Goal: Task Accomplishment & Management: Manage account settings

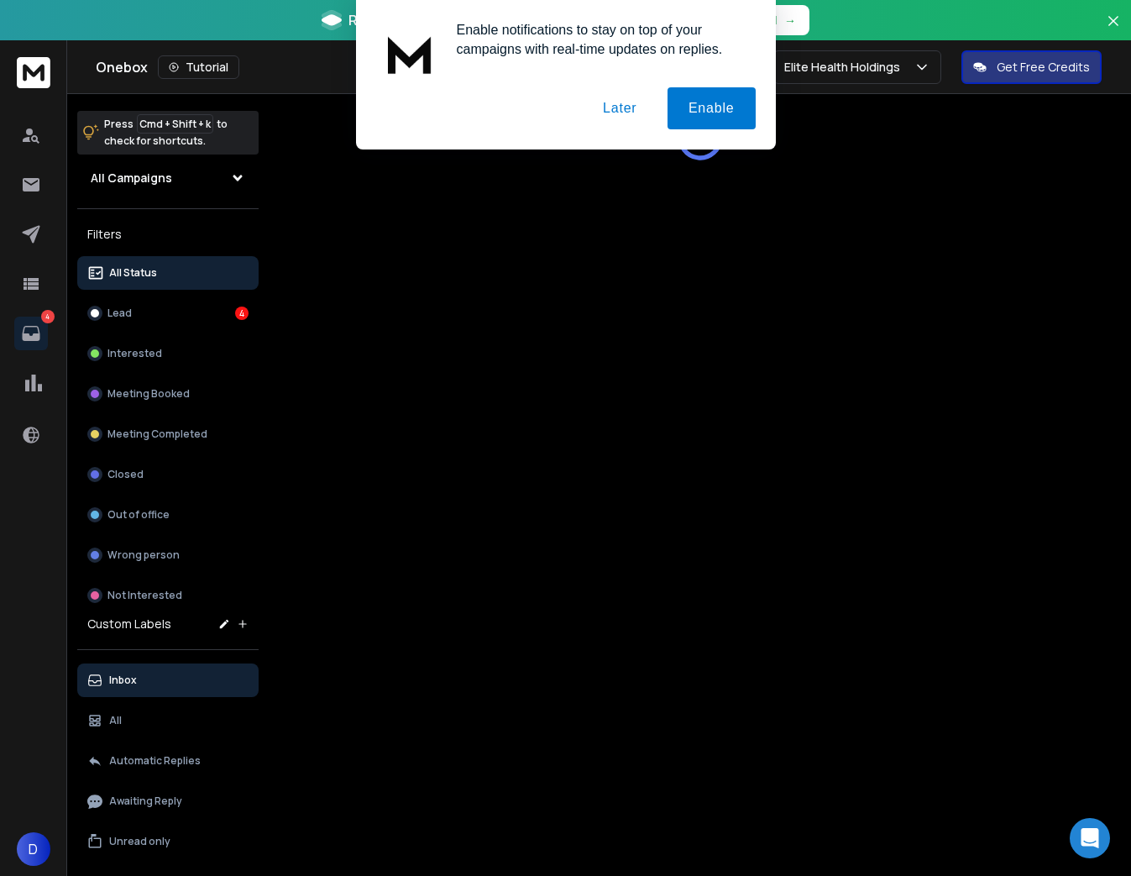
click at [600, 106] on button "Later" at bounding box center [620, 108] width 76 height 42
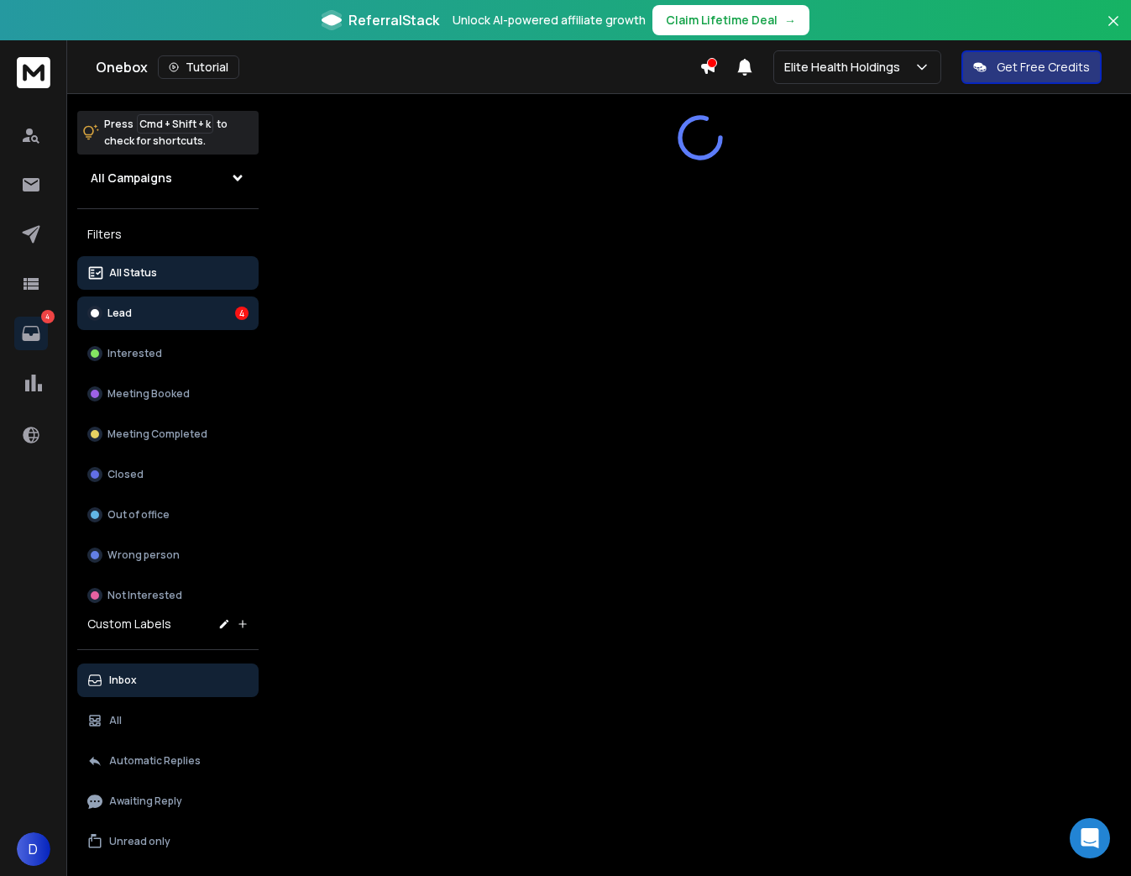
click at [154, 313] on div "All Status Lead 4 Interested Meeting Booked Meeting Completed Closed Out of off…" at bounding box center [167, 434] width 181 height 356
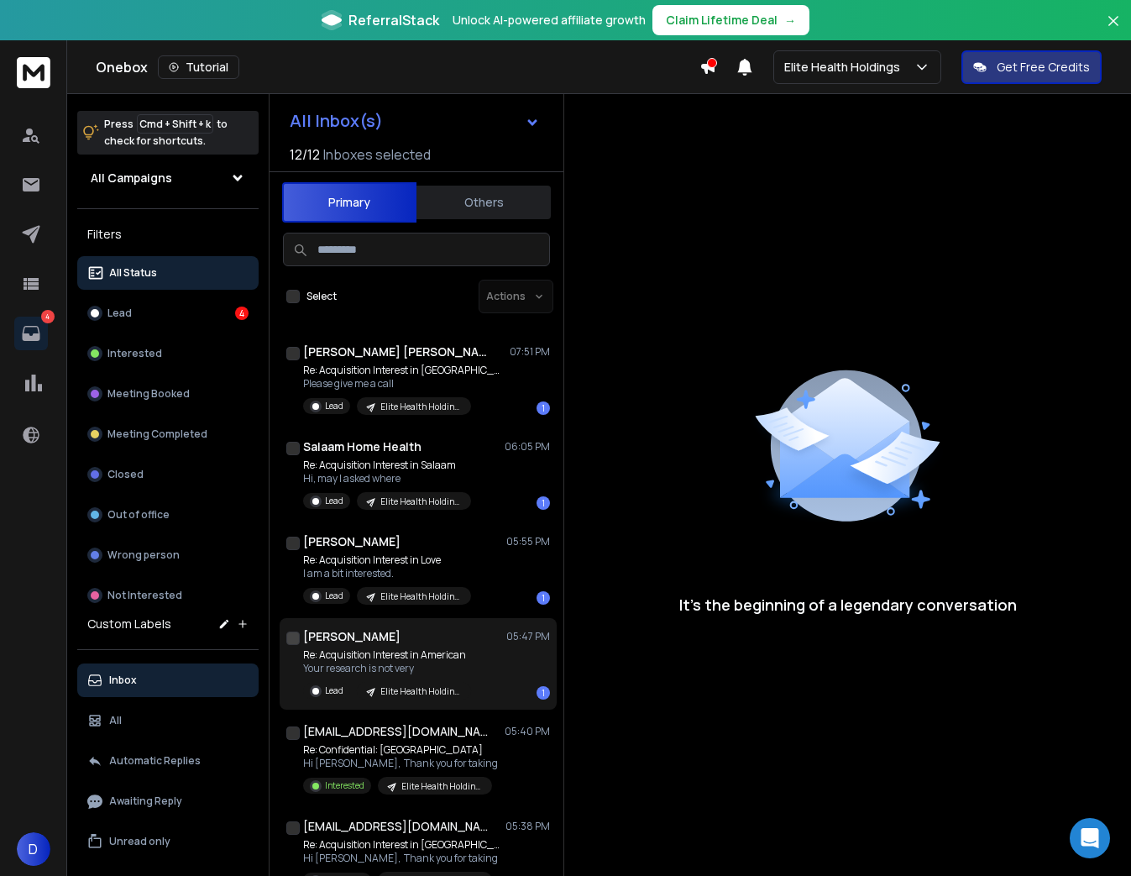
click at [460, 671] on p "Your research is not very" at bounding box center [387, 668] width 168 height 13
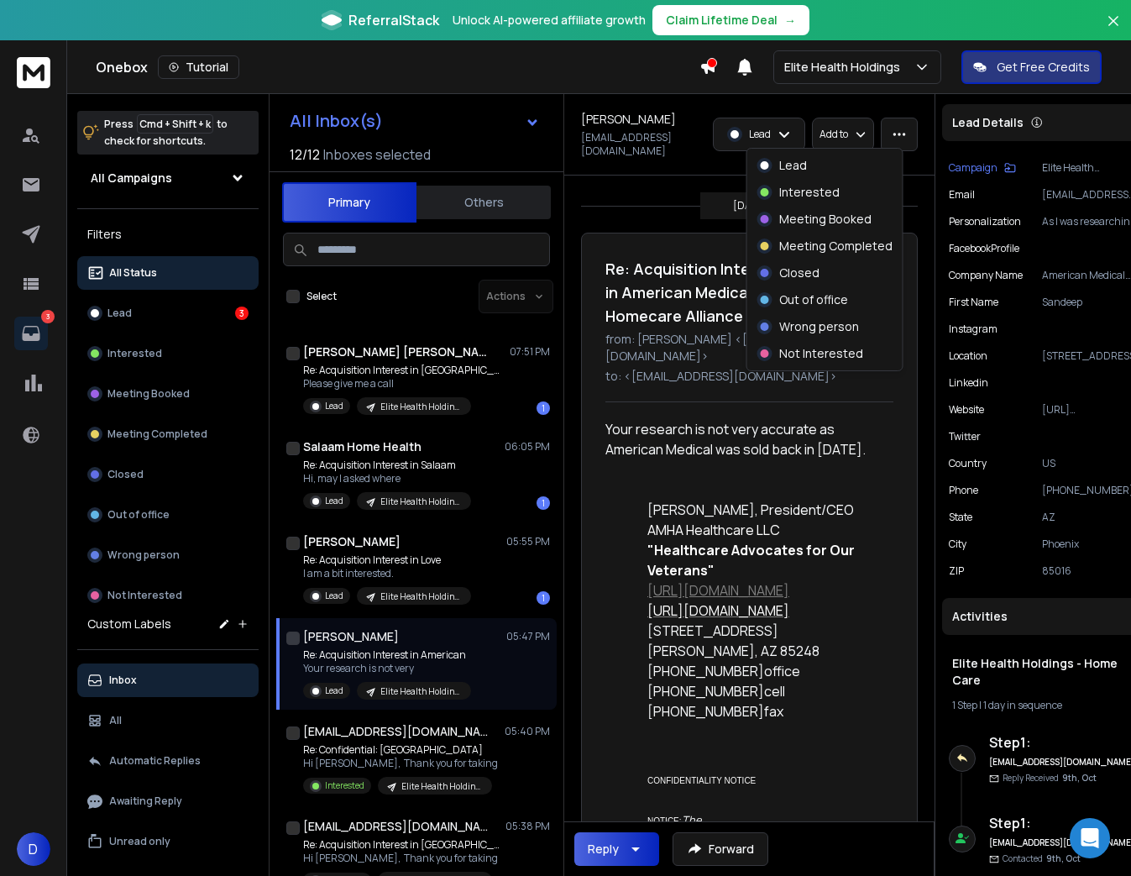
click at [805, 135] on div "Lead" at bounding box center [759, 134] width 91 height 32
click at [820, 333] on p "Wrong person" at bounding box center [819, 326] width 80 height 17
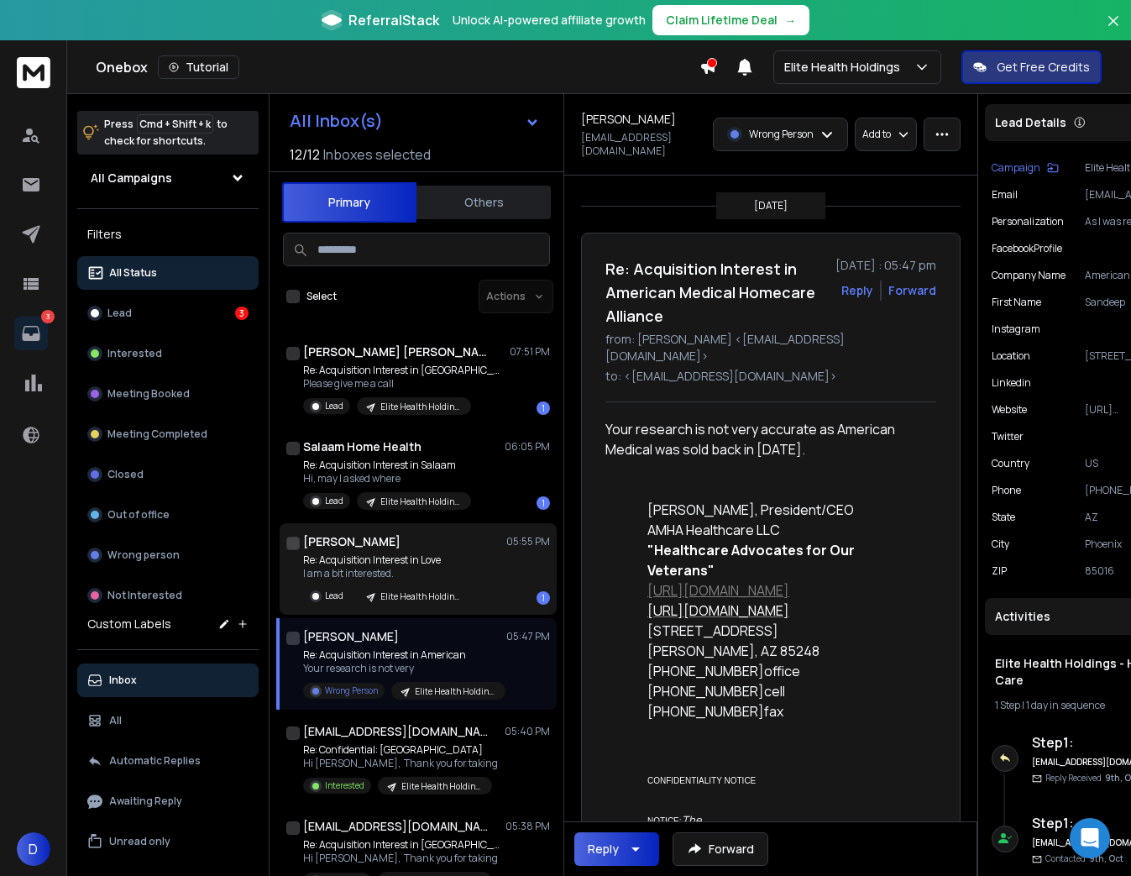
click at [489, 568] on div "Re: Acquisition Interest in Love I am a bit interested. Lead Elite Health Holdi…" at bounding box center [426, 578] width 247 height 51
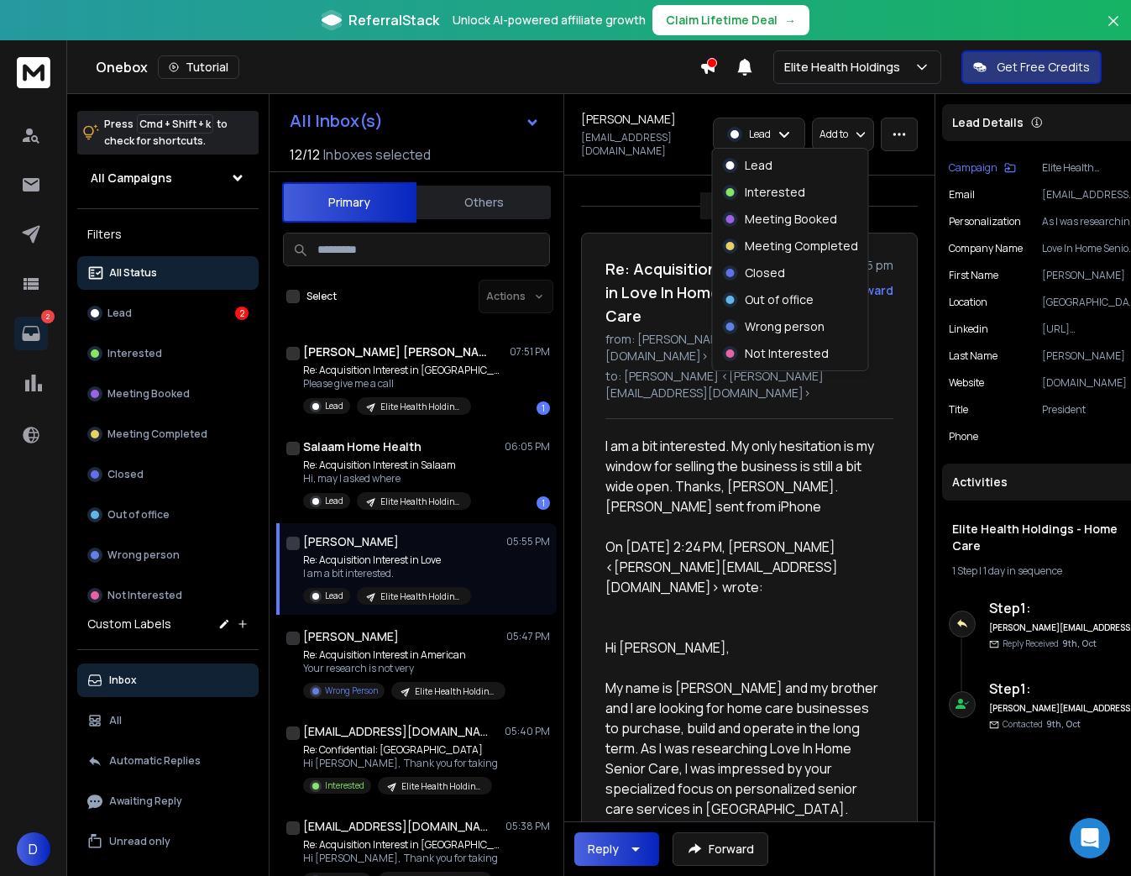
click at [746, 132] on div "Lead" at bounding box center [759, 134] width 91 height 32
click at [773, 194] on p "Interested" at bounding box center [775, 192] width 60 height 17
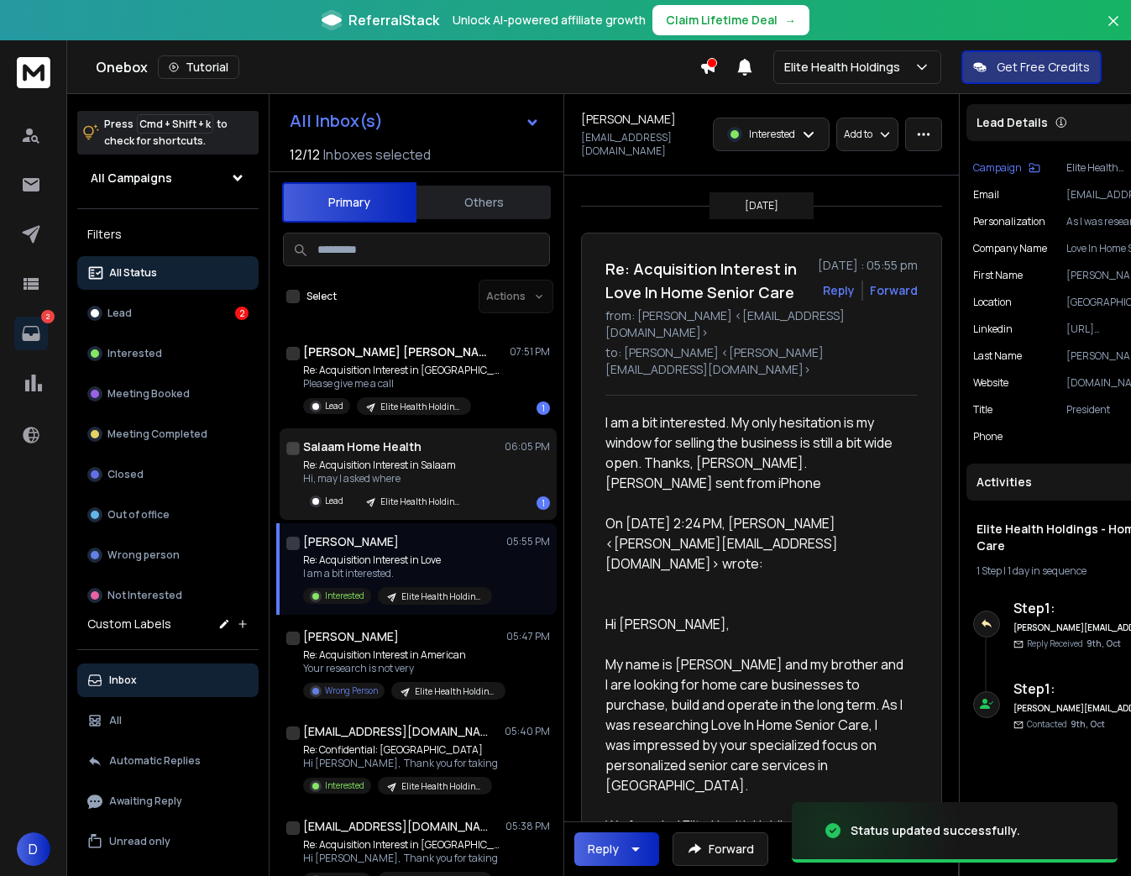
click at [488, 483] on div "Re: Acquisition Interest in Salaam Hi, may I asked where Lead Elite Health Hold…" at bounding box center [426, 484] width 247 height 51
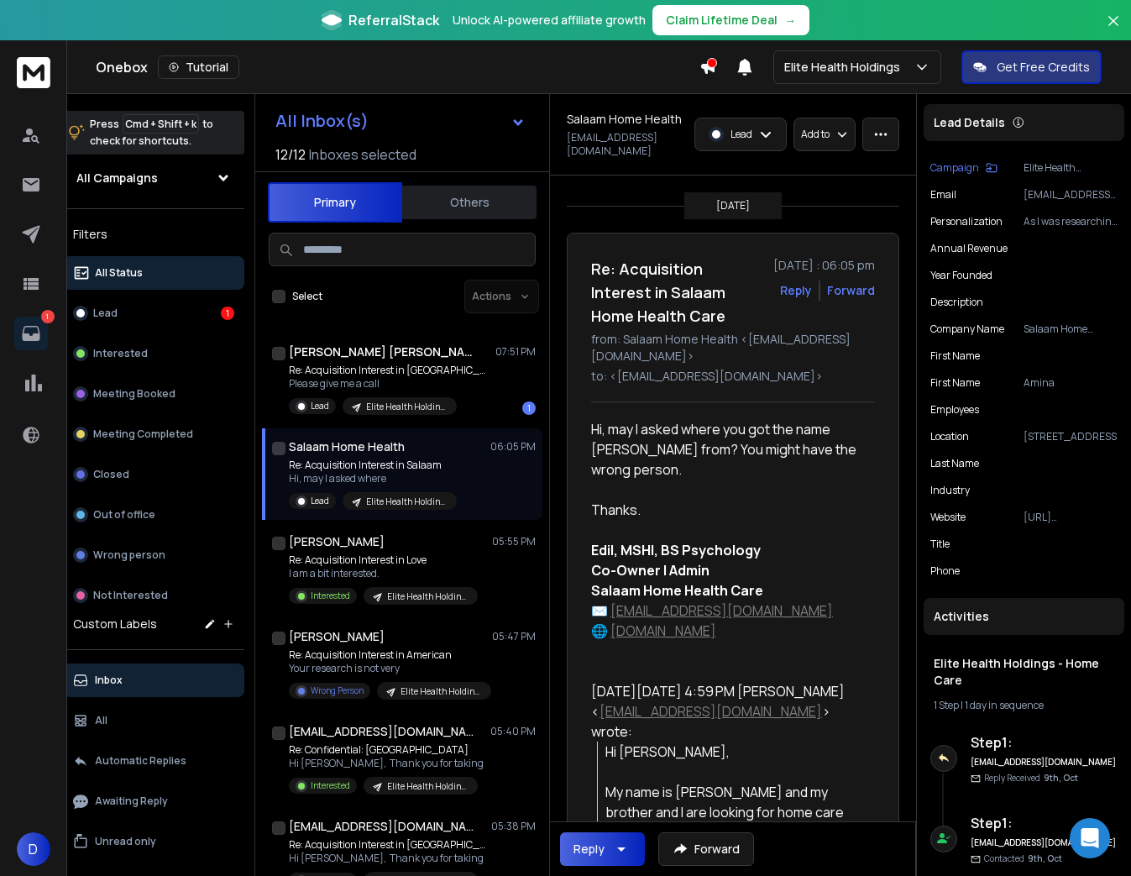
scroll to position [0, 76]
click at [1079, 219] on p "As I was researching Salaam Home Health Care, I was impressed by your establish…" at bounding box center [1071, 221] width 94 height 13
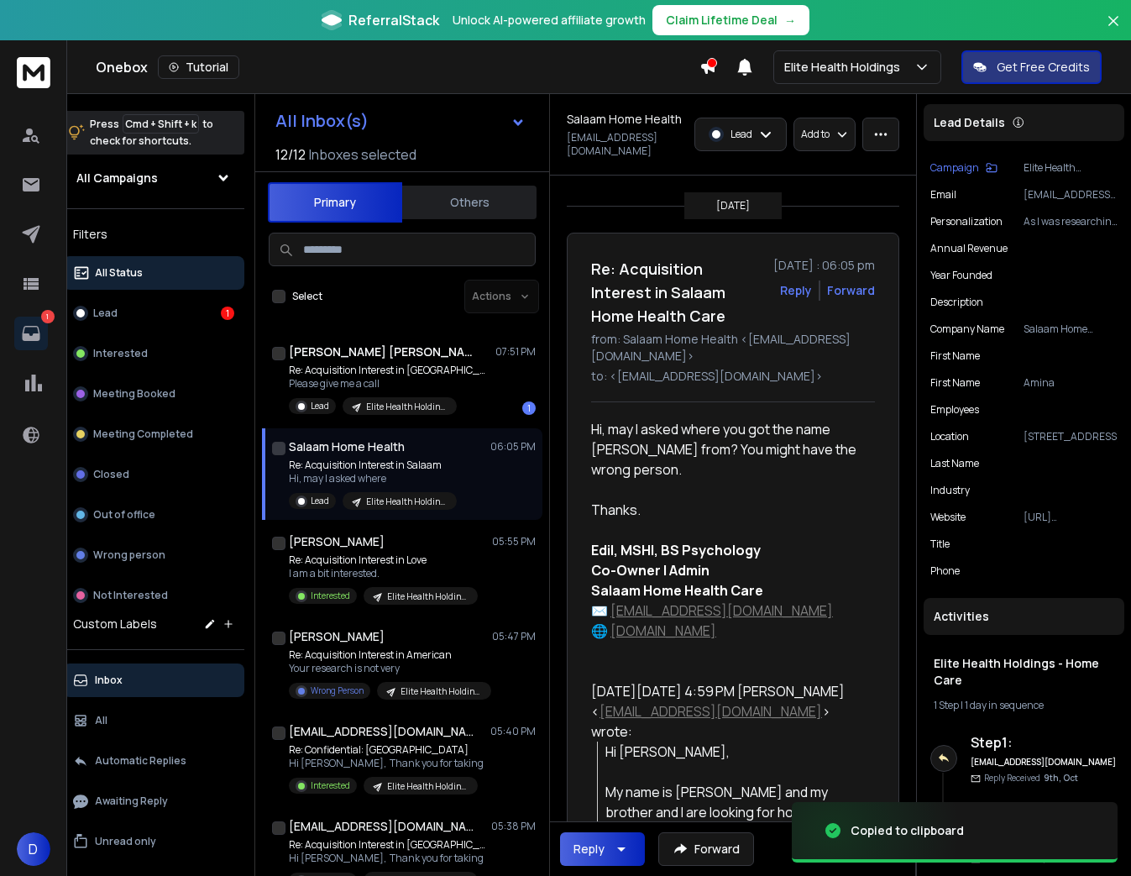
click at [1088, 516] on p "https://salaamhomehealth.com/" at bounding box center [1071, 517] width 94 height 13
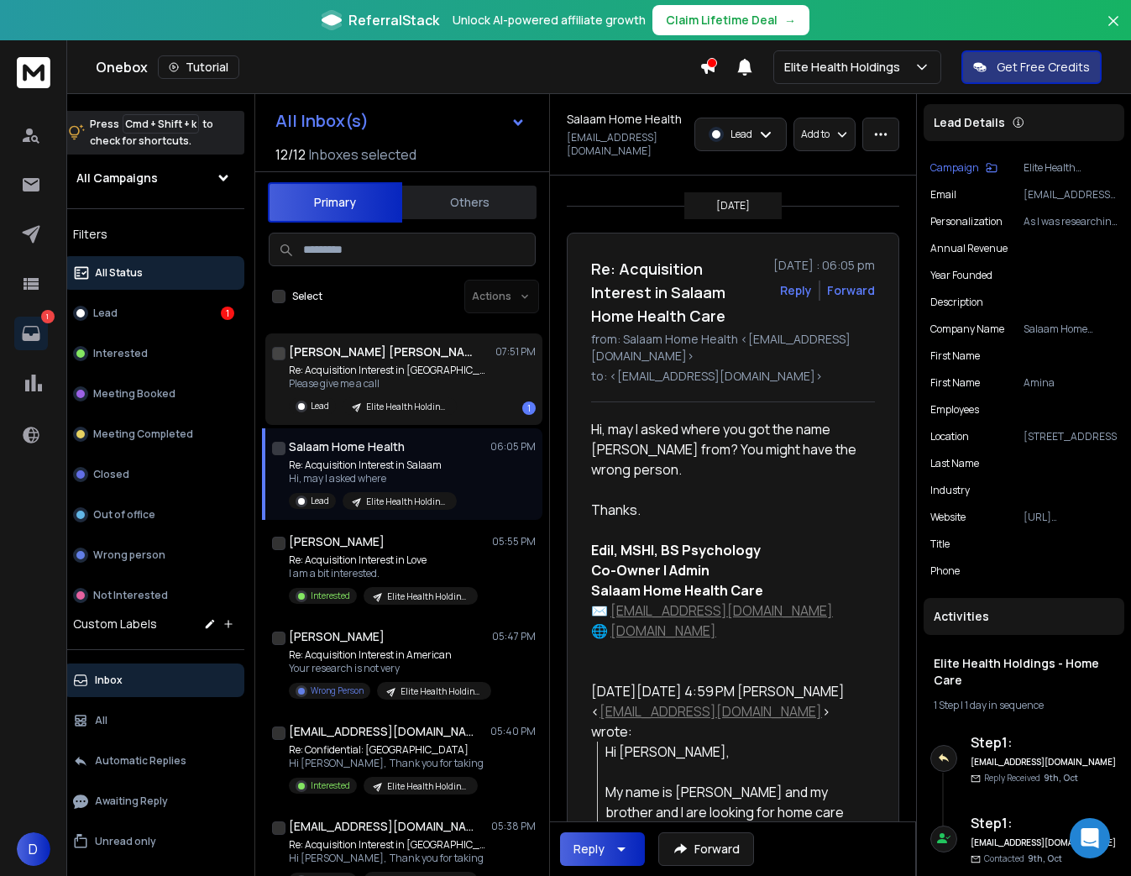
click at [394, 380] on p "Please give me a call" at bounding box center [390, 383] width 202 height 13
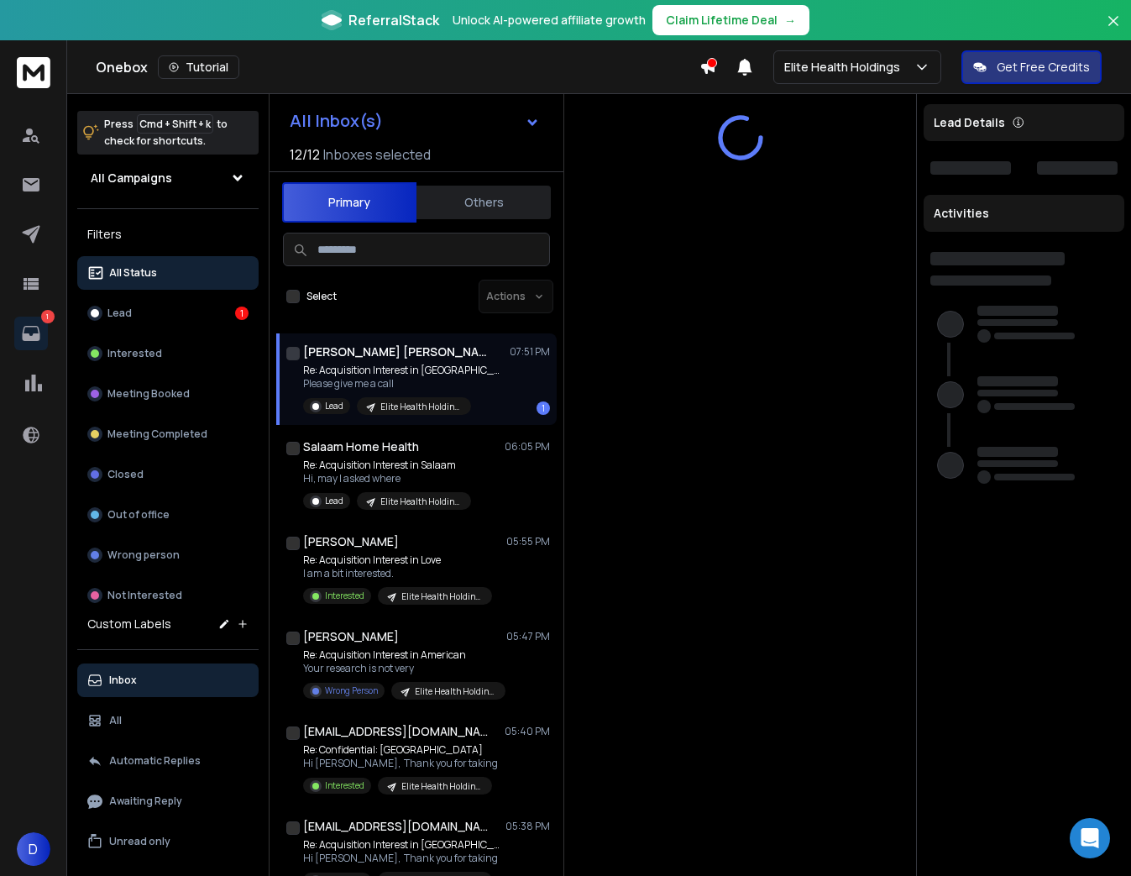
scroll to position [0, 0]
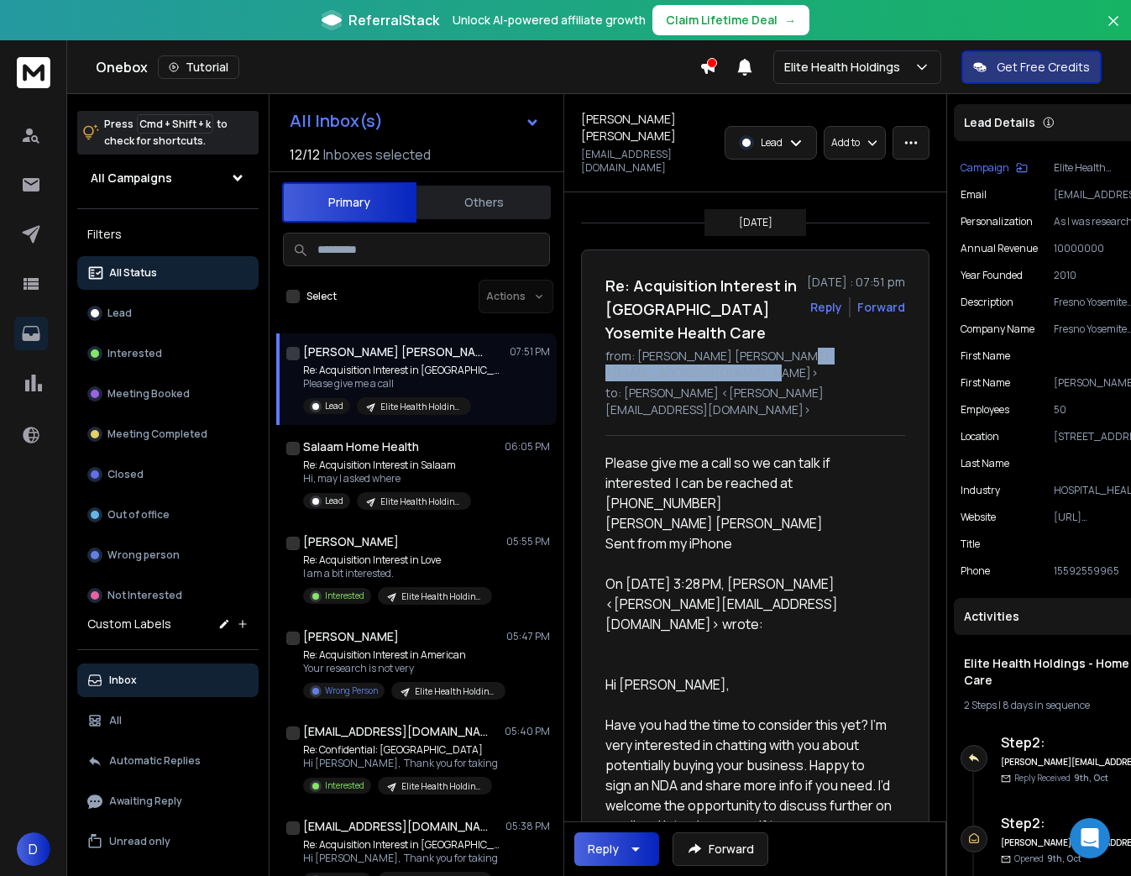
drag, startPoint x: 957, startPoint y: 301, endPoint x: 789, endPoint y: 301, distance: 167.1
click at [789, 348] on p "from: John Jay Mendel <jmendel@fresnoyosemitehealthcare.com>" at bounding box center [755, 365] width 300 height 34
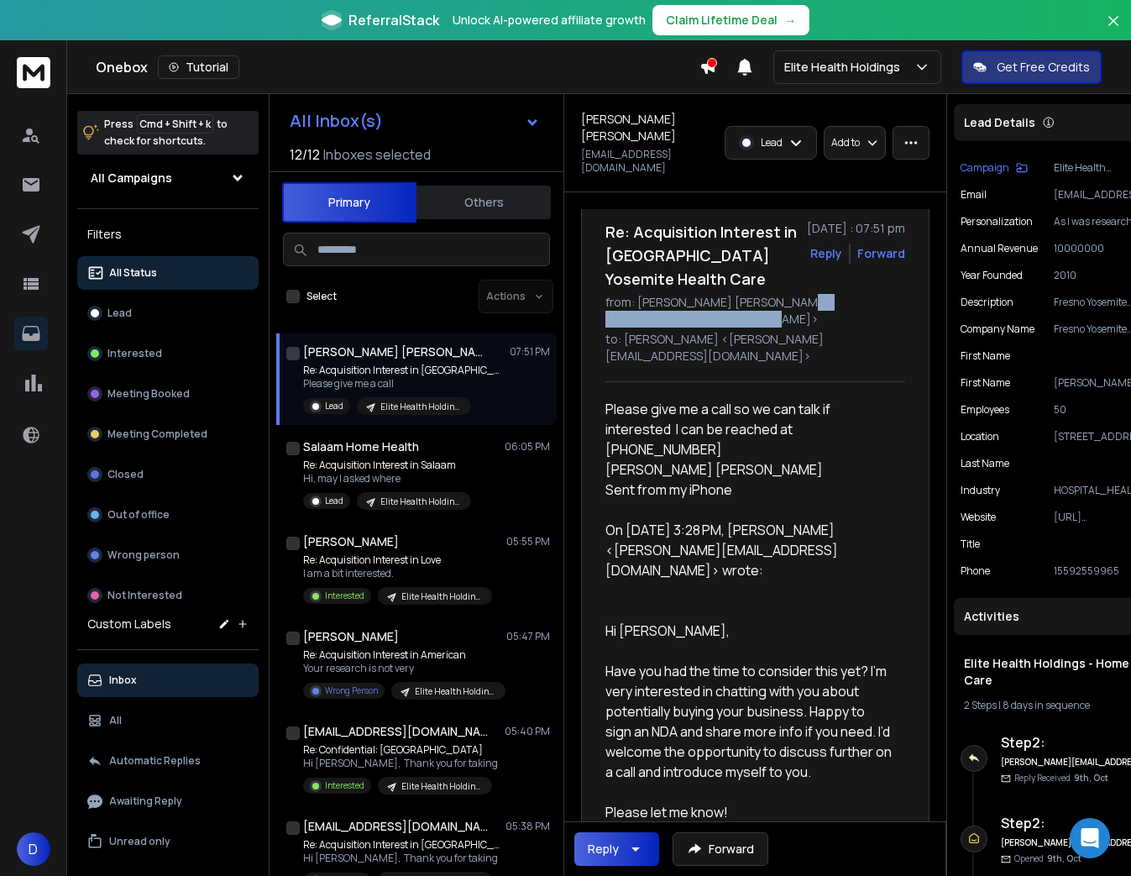
scroll to position [68, 0]
